Goal: Task Accomplishment & Management: Use online tool/utility

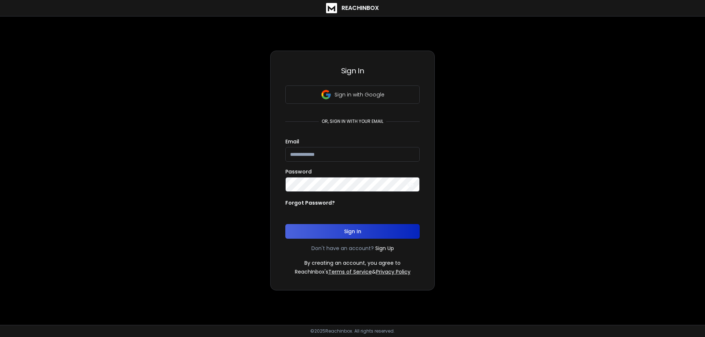
click at [346, 107] on div "Sign in with Google or, sign in with your email Email Password Forgot Password?…" at bounding box center [352, 180] width 134 height 190
click at [346, 97] on p "Sign in with Google" at bounding box center [359, 94] width 50 height 7
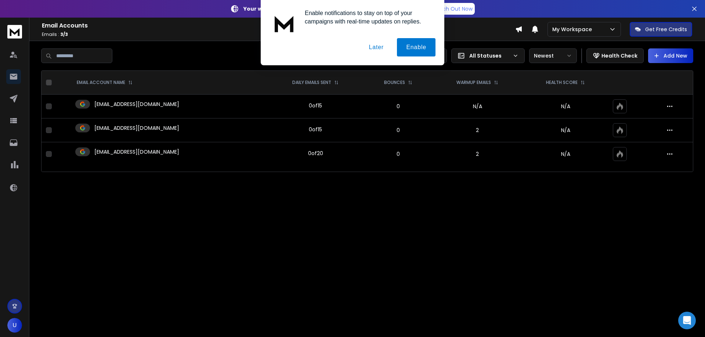
click at [375, 46] on button "Later" at bounding box center [375, 47] width 33 height 18
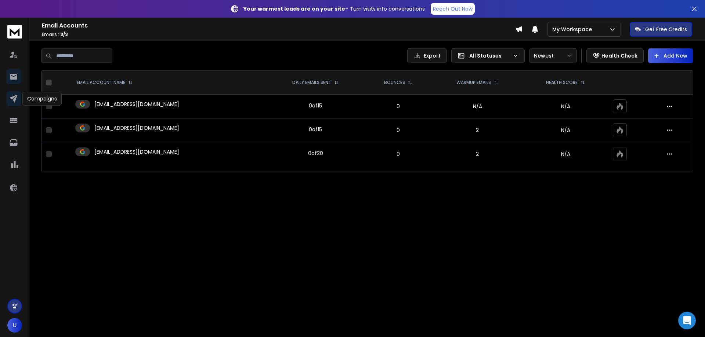
click at [15, 103] on link at bounding box center [13, 98] width 15 height 15
